Goal: Task Accomplishment & Management: Manage account settings

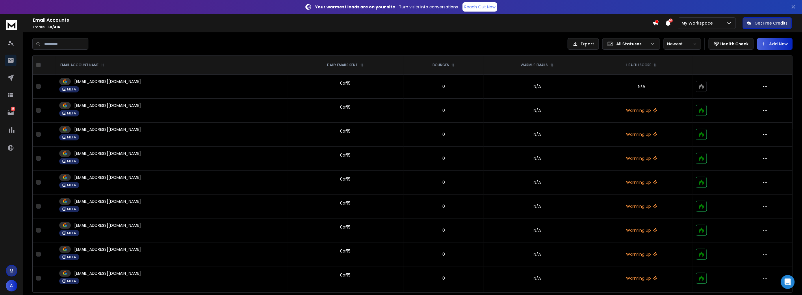
scroll to position [64, 0]
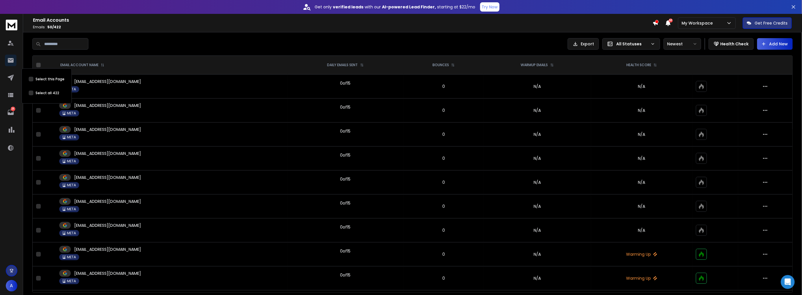
click at [38, 66] on button "Select this Page" at bounding box center [38, 65] width 5 height 5
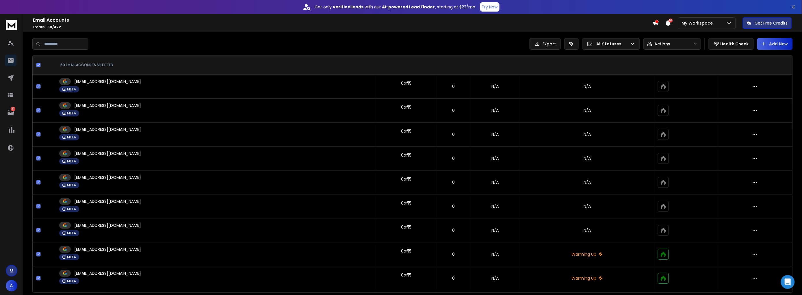
type button "on"
click at [672, 45] on div "Actions" at bounding box center [669, 44] width 44 height 6
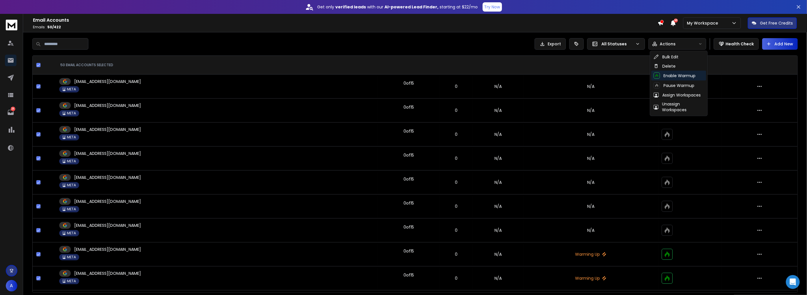
click at [673, 78] on div "Enable Warmup" at bounding box center [674, 75] width 42 height 6
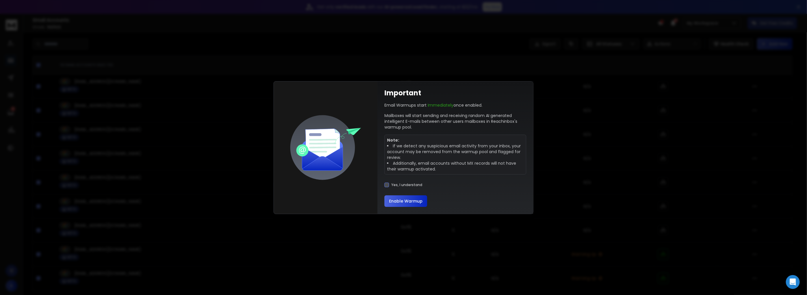
click at [387, 184] on button "Yes, I understand" at bounding box center [386, 184] width 5 height 5
click at [402, 200] on button "Enable Warmup" at bounding box center [405, 201] width 43 height 12
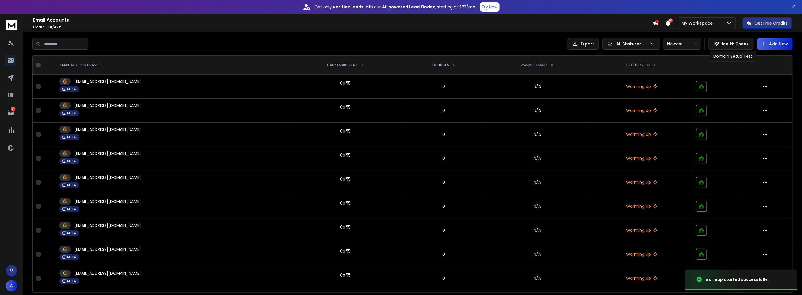
click at [687, 41] on button "Newest" at bounding box center [682, 44] width 38 height 12
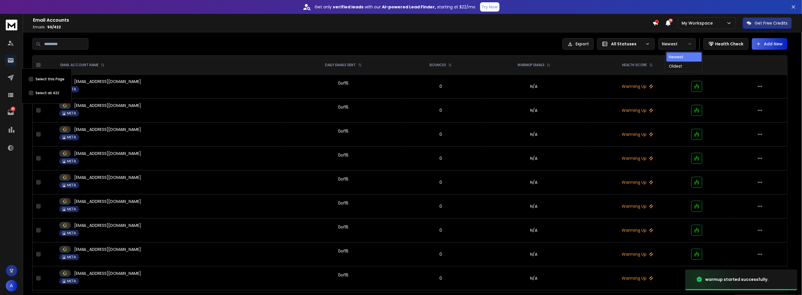
click at [37, 64] on button "on" at bounding box center [38, 65] width 5 height 5
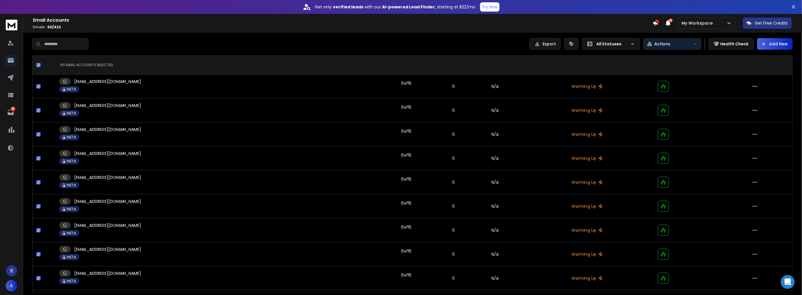
click at [673, 41] on div "Actions" at bounding box center [669, 44] width 44 height 6
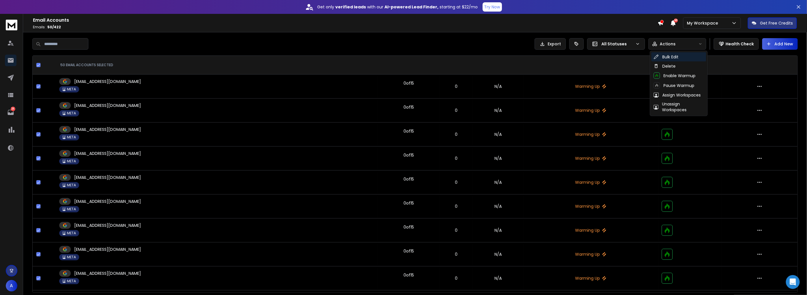
click at [672, 54] on div "Bulk Edit" at bounding box center [665, 57] width 25 height 6
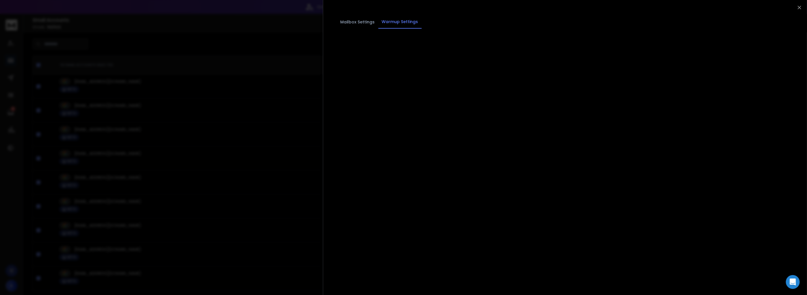
click at [388, 20] on button "Warmup Settings" at bounding box center [399, 21] width 43 height 13
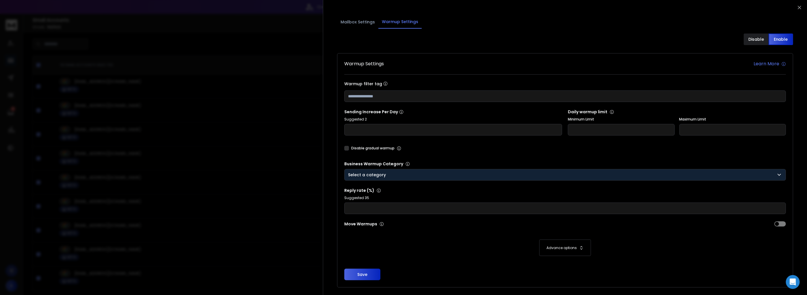
click at [384, 172] on p "Select a category" at bounding box center [368, 175] width 40 height 6
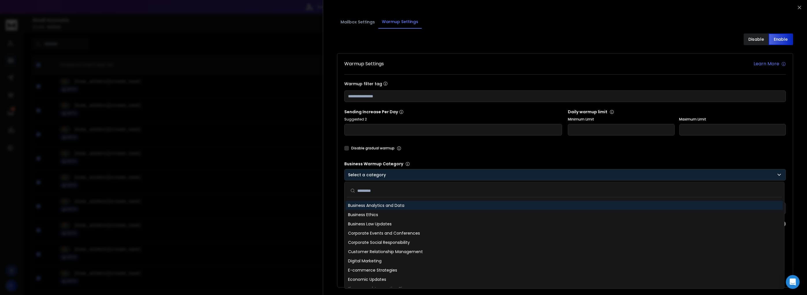
type input "*"
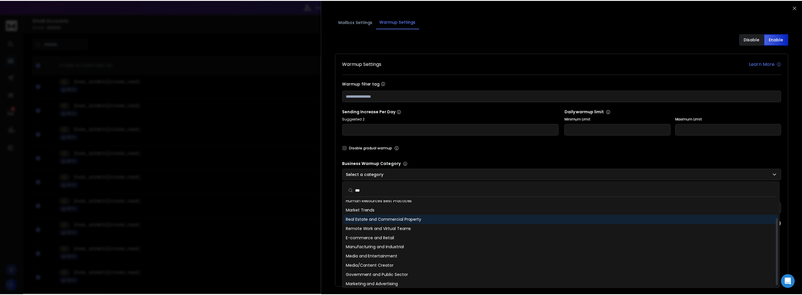
scroll to position [24, 0]
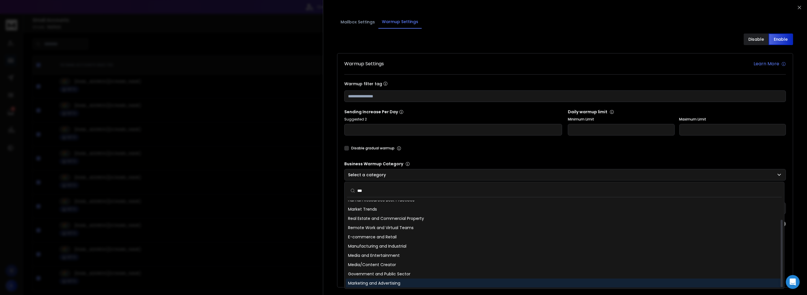
type input "***"
click at [388, 282] on span "Marketing and Advertising" at bounding box center [374, 283] width 52 height 6
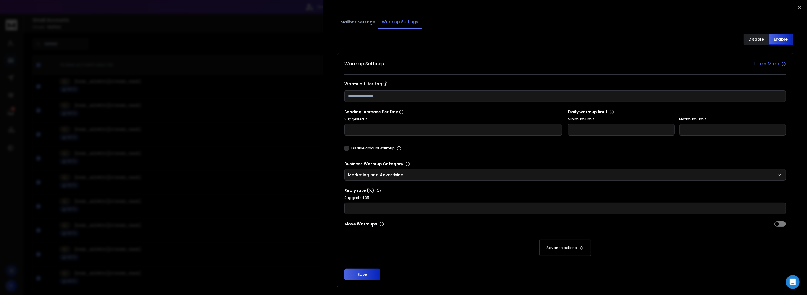
click at [373, 273] on button "Save" at bounding box center [362, 275] width 36 height 12
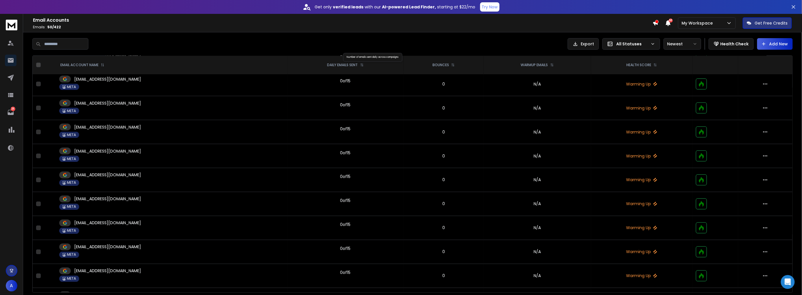
scroll to position [264, 0]
